Goal: Task Accomplishment & Management: Manage account settings

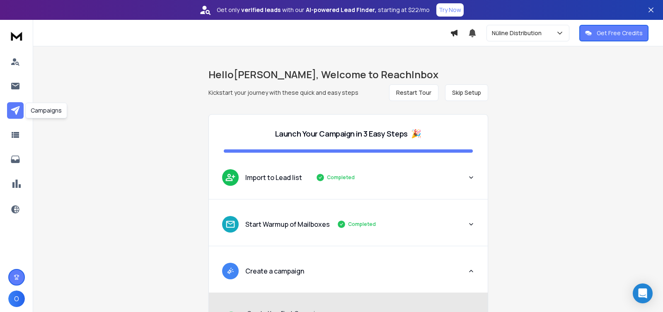
click at [13, 108] on icon at bounding box center [15, 111] width 10 height 10
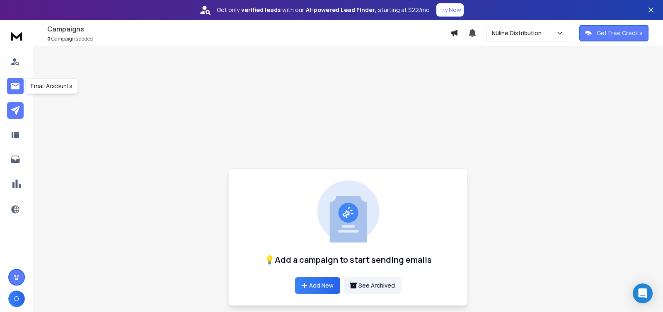
click at [13, 90] on icon at bounding box center [15, 86] width 10 height 10
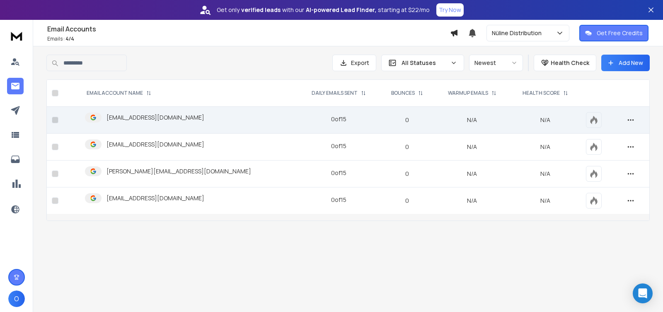
click at [595, 121] on div at bounding box center [594, 120] width 16 height 16
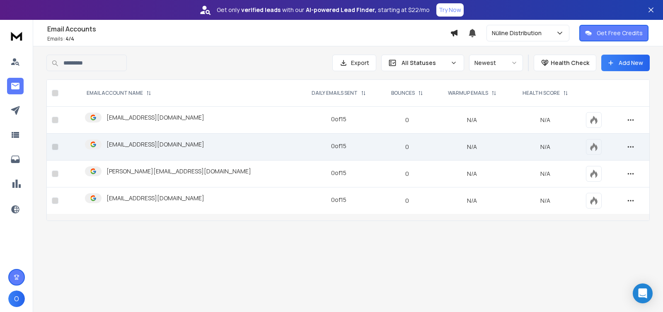
click at [590, 143] on icon at bounding box center [593, 147] width 7 height 8
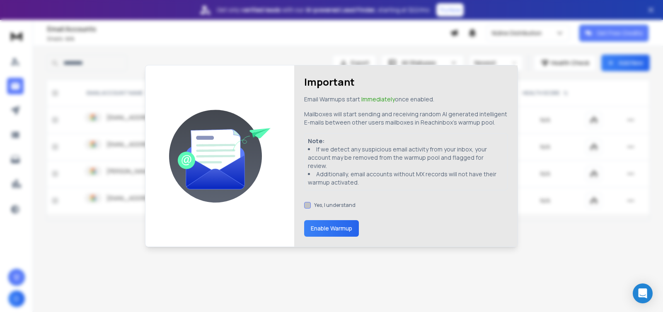
drag, startPoint x: 305, startPoint y: 200, endPoint x: 321, endPoint y: 221, distance: 26.9
click at [305, 202] on button "Yes, I understand" at bounding box center [307, 205] width 7 height 7
click at [324, 223] on button "Enable Warmup" at bounding box center [331, 228] width 55 height 17
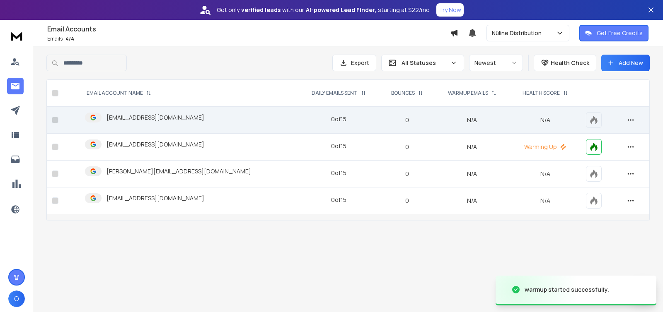
click at [590, 121] on icon at bounding box center [593, 120] width 7 height 8
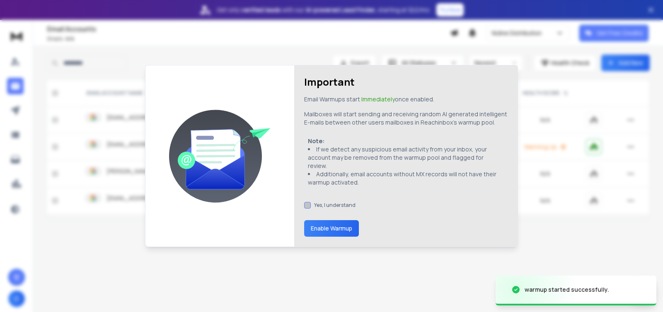
click at [311, 202] on div "Yes, I understand" at bounding box center [329, 205] width 51 height 7
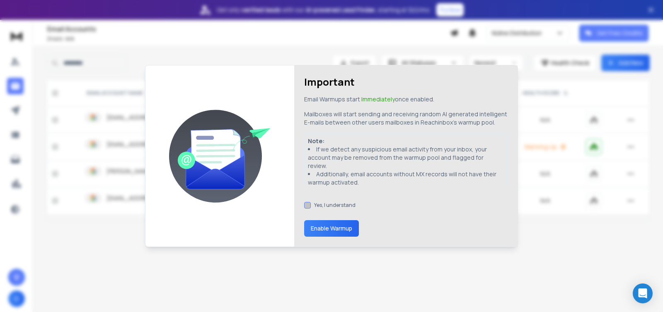
click at [309, 204] on button "Yes, I understand" at bounding box center [307, 205] width 7 height 7
click at [322, 222] on button "Enable Warmup" at bounding box center [331, 228] width 55 height 17
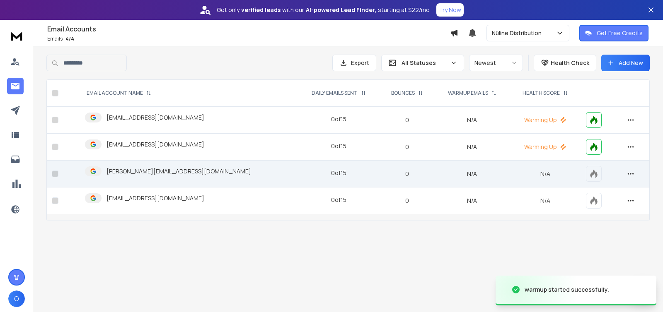
click at [590, 174] on icon at bounding box center [594, 174] width 8 height 8
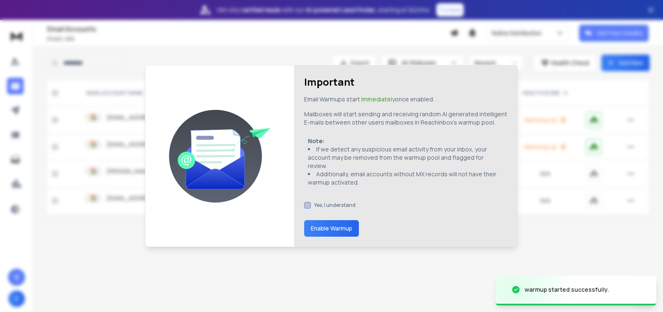
click at [306, 202] on button "Yes, I understand" at bounding box center [307, 205] width 7 height 7
click at [324, 229] on button "Enable Warmup" at bounding box center [331, 228] width 55 height 17
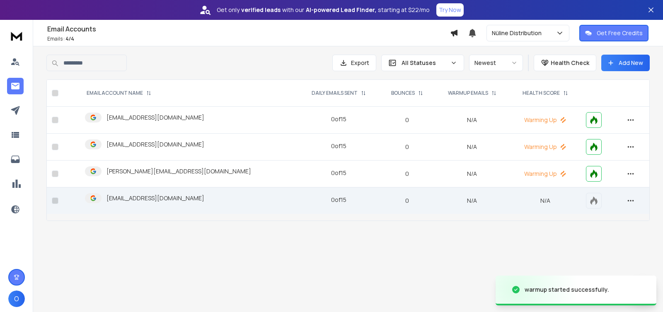
click at [590, 199] on icon at bounding box center [594, 201] width 8 height 8
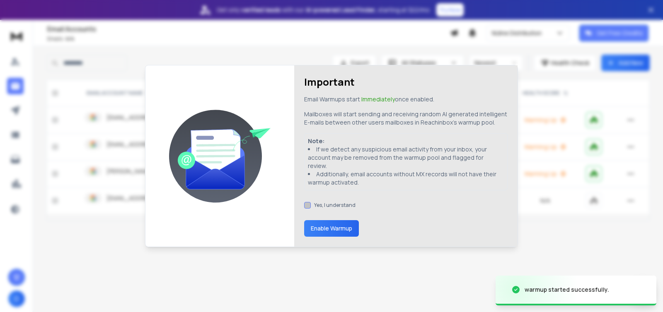
click at [310, 202] on button "Yes, I understand" at bounding box center [307, 205] width 7 height 7
click at [318, 224] on button "Enable Warmup" at bounding box center [331, 228] width 55 height 17
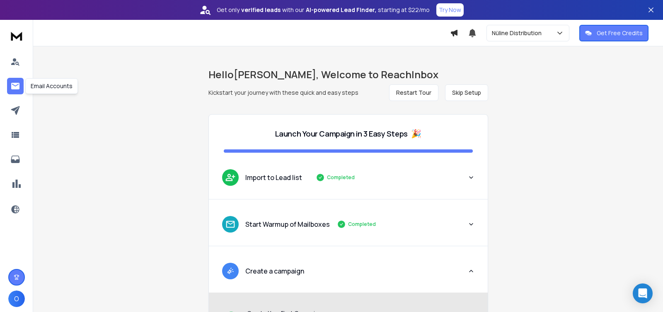
click at [19, 83] on icon at bounding box center [15, 86] width 10 height 10
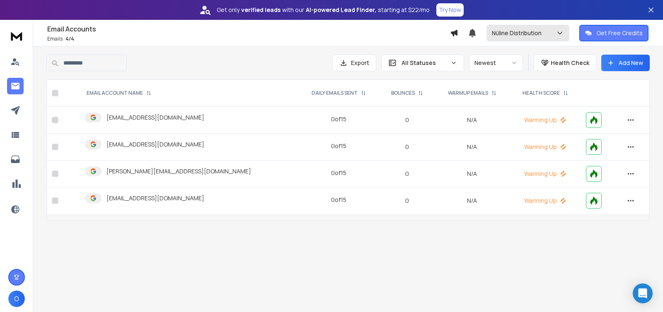
click at [545, 36] on p "Nüline Distribution" at bounding box center [518, 33] width 53 height 8
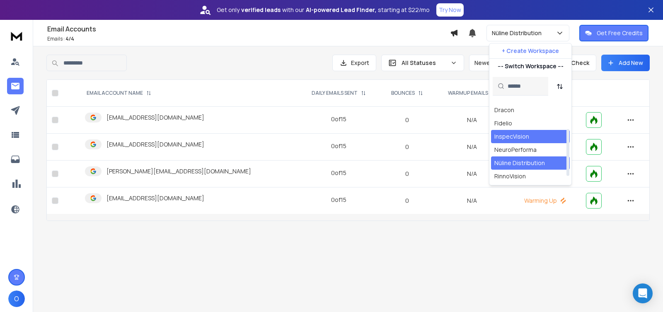
scroll to position [63, 0]
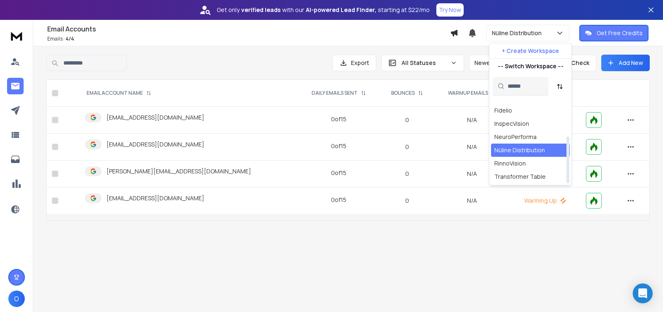
click at [356, 256] on div "Get only verified leads with our AI-powered Lead Finder, starting at $22/mo Try…" at bounding box center [331, 156] width 663 height 312
